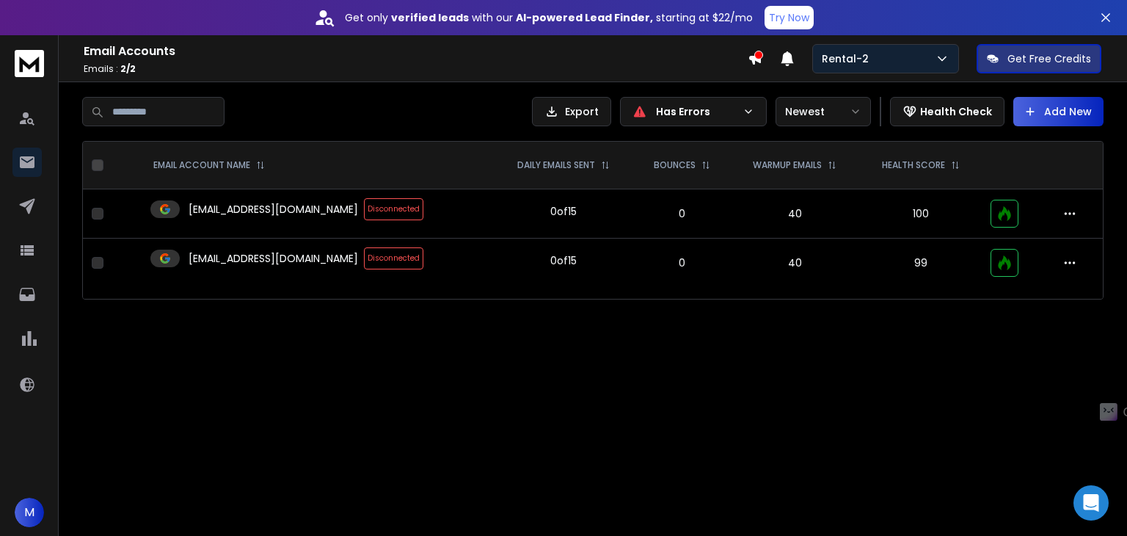
click at [869, 64] on p "Rental-2" at bounding box center [848, 58] width 53 height 15
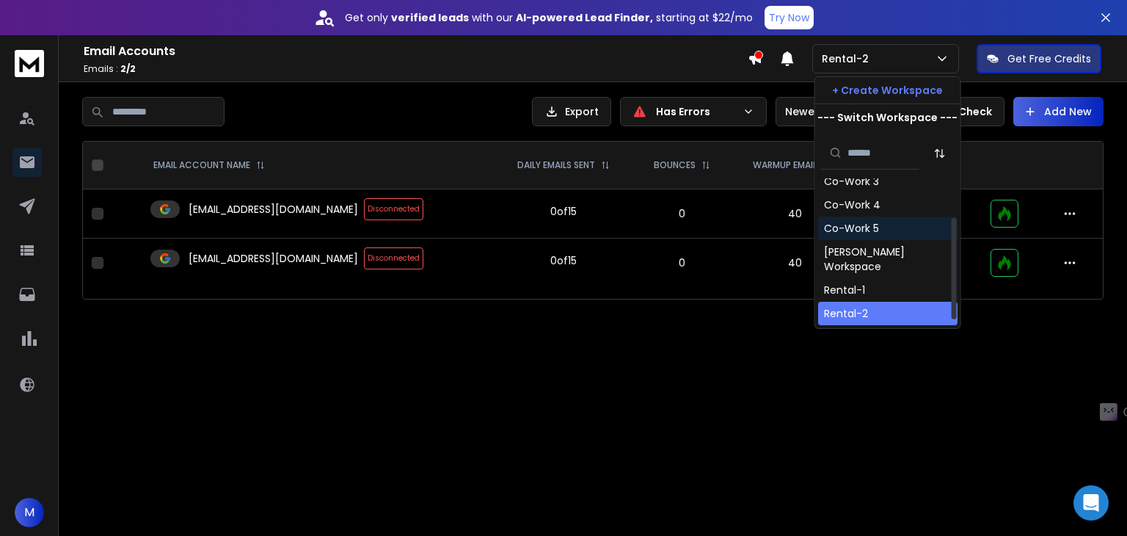
scroll to position [65, 0]
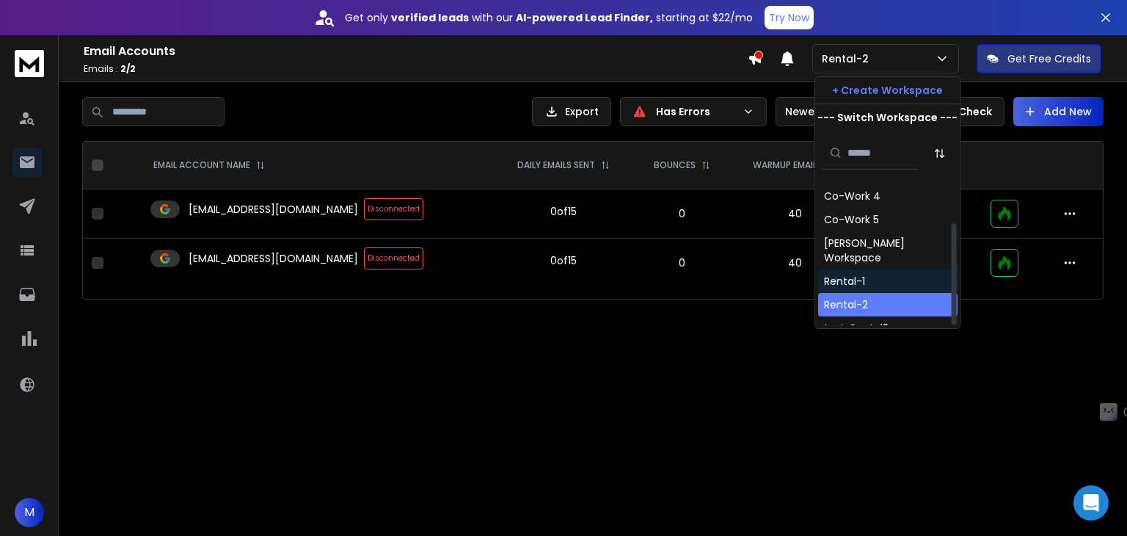
click at [878, 269] on div "Rental-1" at bounding box center [887, 280] width 139 height 23
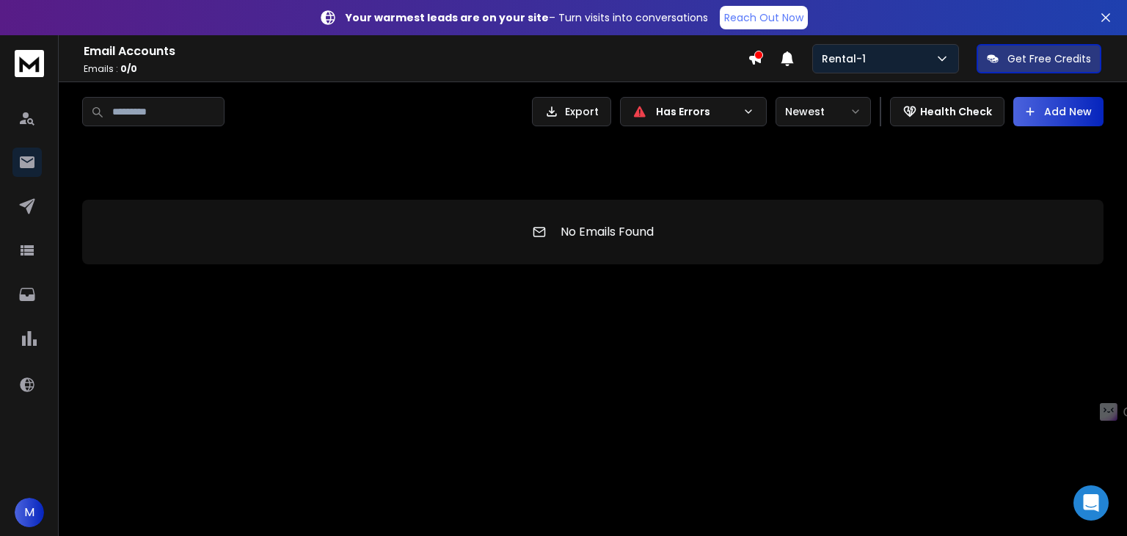
click at [893, 67] on button "Rental-1" at bounding box center [886, 58] width 147 height 29
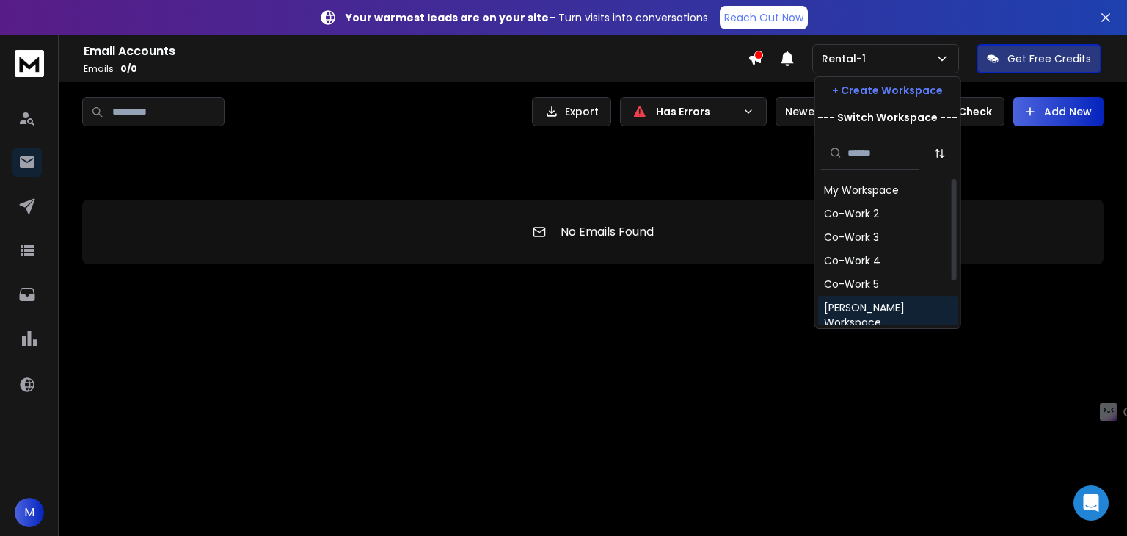
click at [858, 303] on div "[PERSON_NAME] Workspace" at bounding box center [888, 314] width 128 height 29
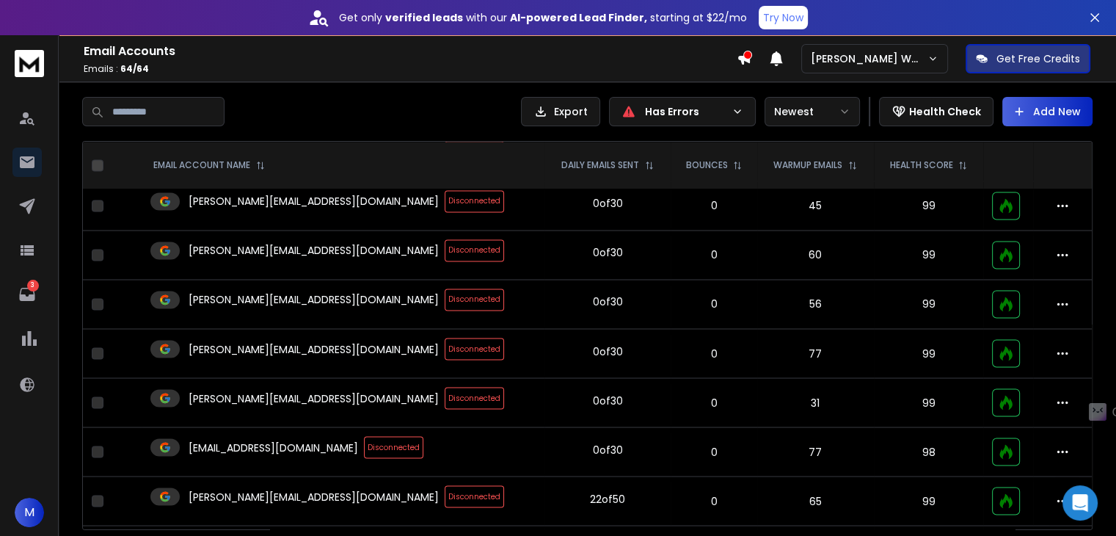
scroll to position [2686, 0]
